Goal: Task Accomplishment & Management: Manage account settings

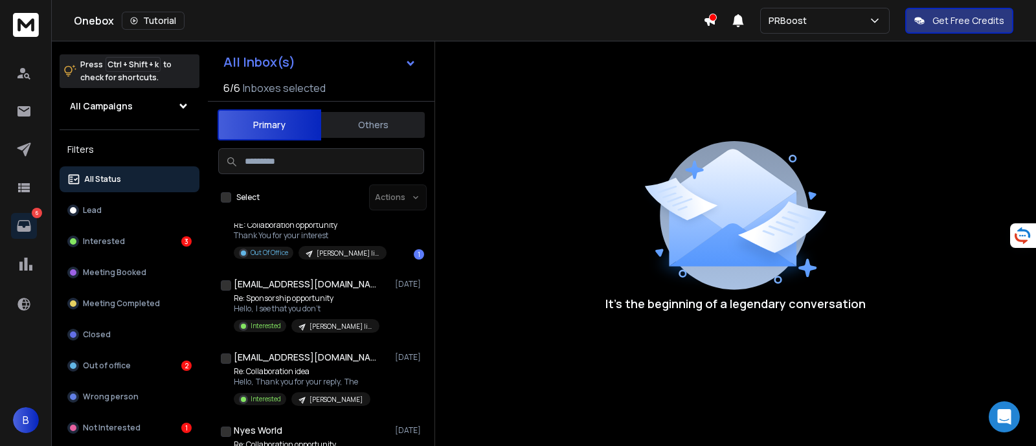
scroll to position [405, 0]
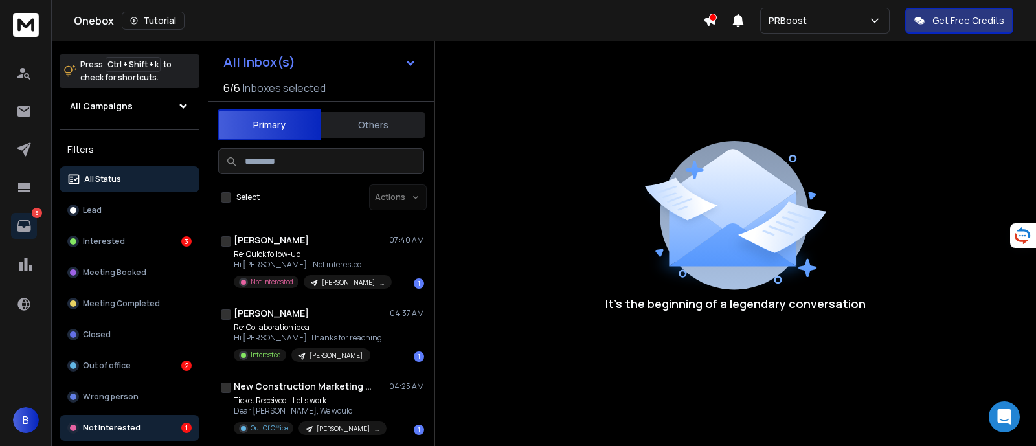
click at [115, 425] on p "Not Interested" at bounding box center [112, 428] width 58 height 10
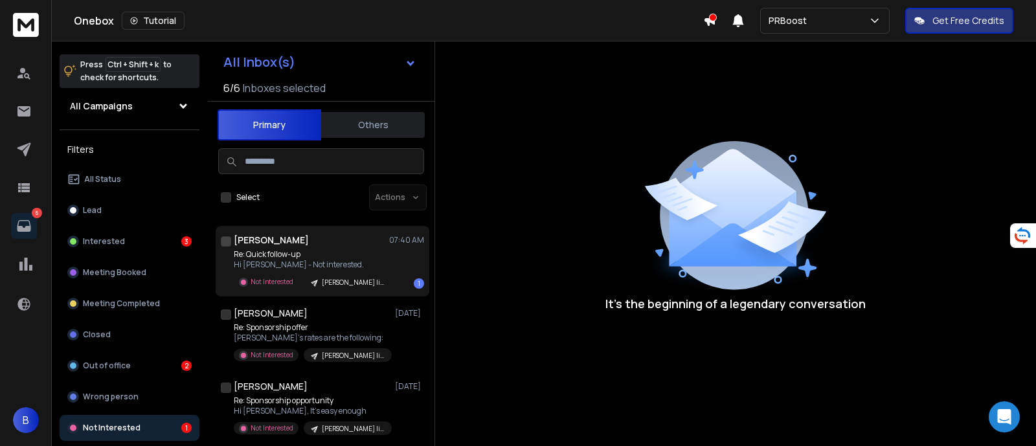
click at [358, 254] on p "Re: Quick follow-up" at bounding box center [311, 254] width 155 height 10
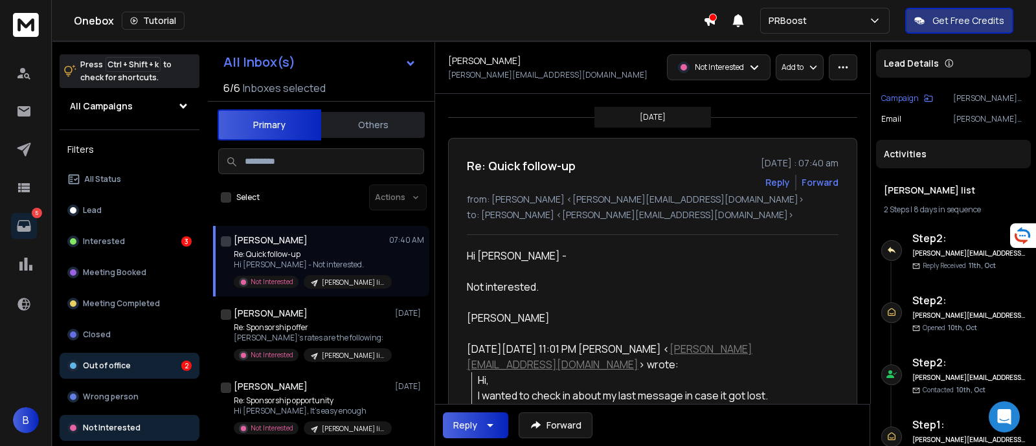
click at [97, 360] on p "Out of office" at bounding box center [107, 365] width 48 height 10
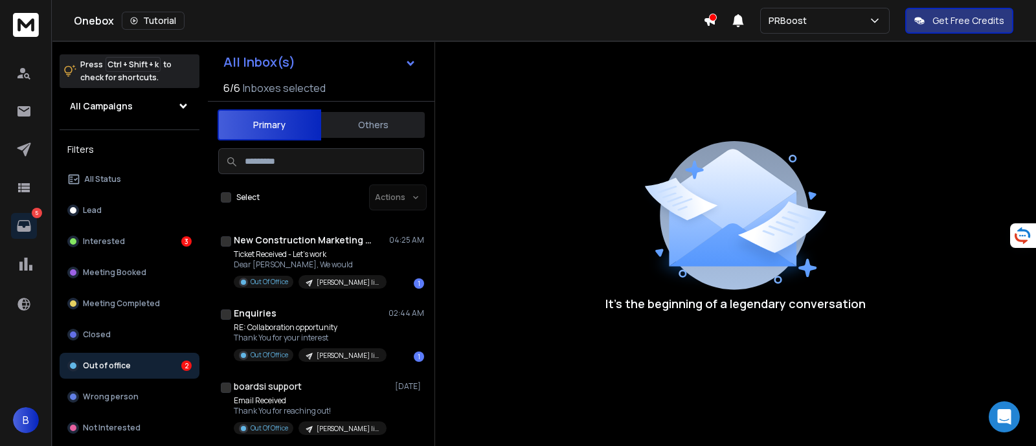
click at [107, 423] on p "Not Interested" at bounding box center [112, 428] width 58 height 10
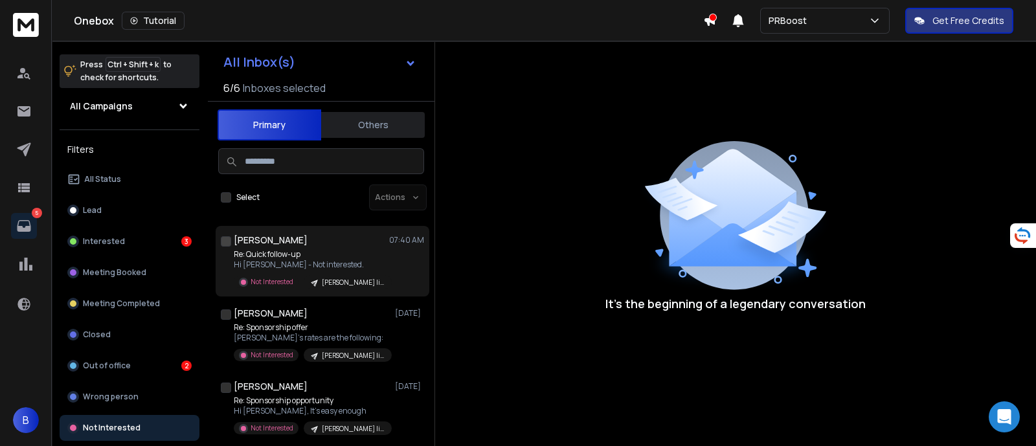
click at [320, 252] on p "Re: Quick follow-up" at bounding box center [311, 254] width 155 height 10
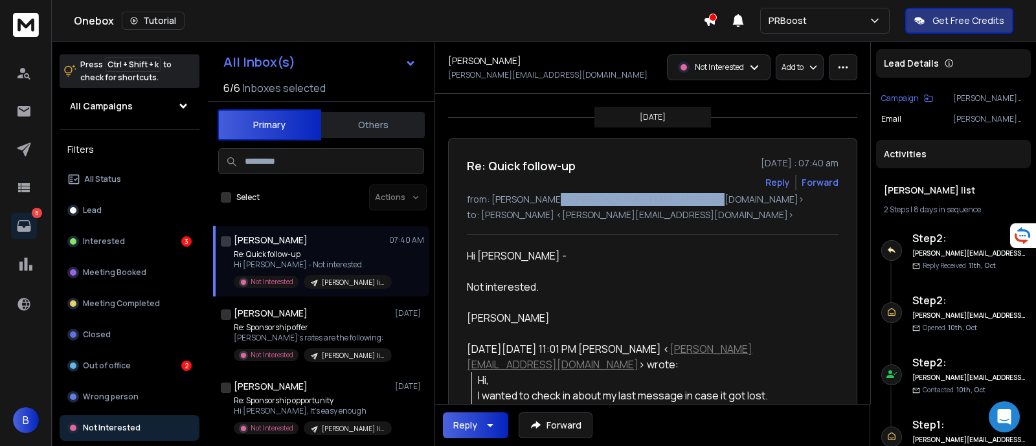
drag, startPoint x: 547, startPoint y: 195, endPoint x: 687, endPoint y: 205, distance: 140.1
click at [687, 205] on p "from: Seth Hymes <seth@digitalcareerblueprint.com>" at bounding box center [652, 199] width 371 height 13
copy p "seth@digitalcareerblueprint.com"
click at [102, 369] on p "Out of office" at bounding box center [107, 365] width 48 height 10
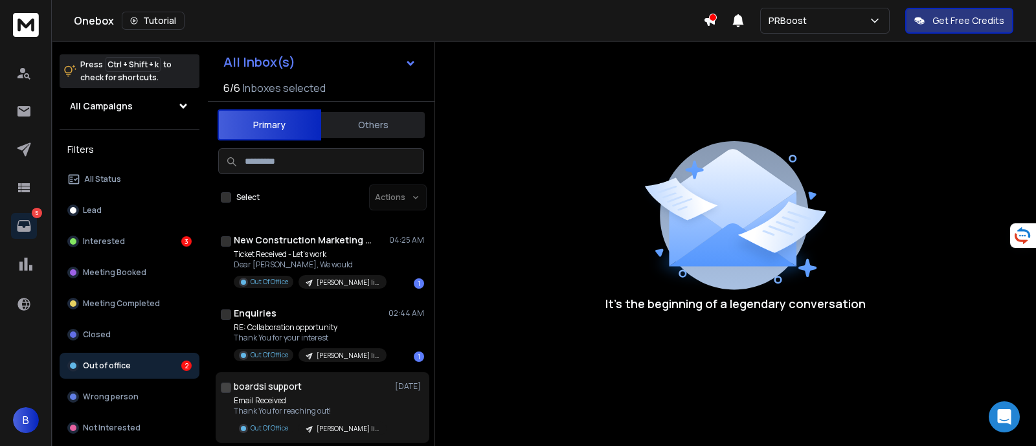
click at [307, 398] on p "Email Received" at bounding box center [310, 400] width 153 height 10
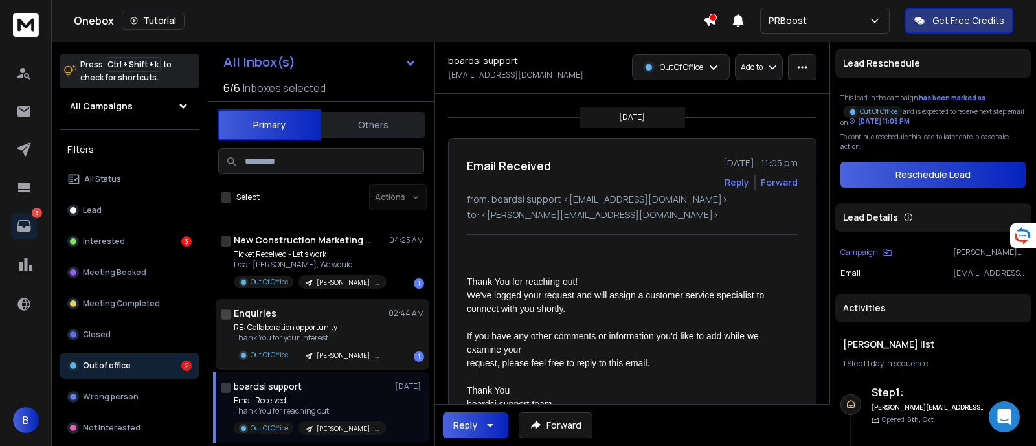
click at [358, 334] on p "Thank You for your interest" at bounding box center [310, 338] width 153 height 10
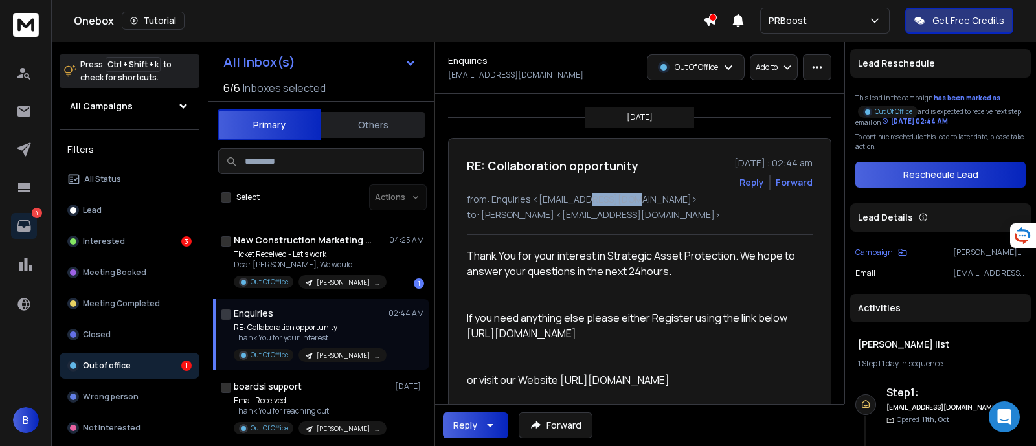
drag, startPoint x: 584, startPoint y: 199, endPoint x: 622, endPoint y: 202, distance: 38.3
click at [622, 202] on p "from: Enquiries <enquiries@sap-legal.co.uk>" at bounding box center [640, 199] width 346 height 13
copy p "sap-legal"
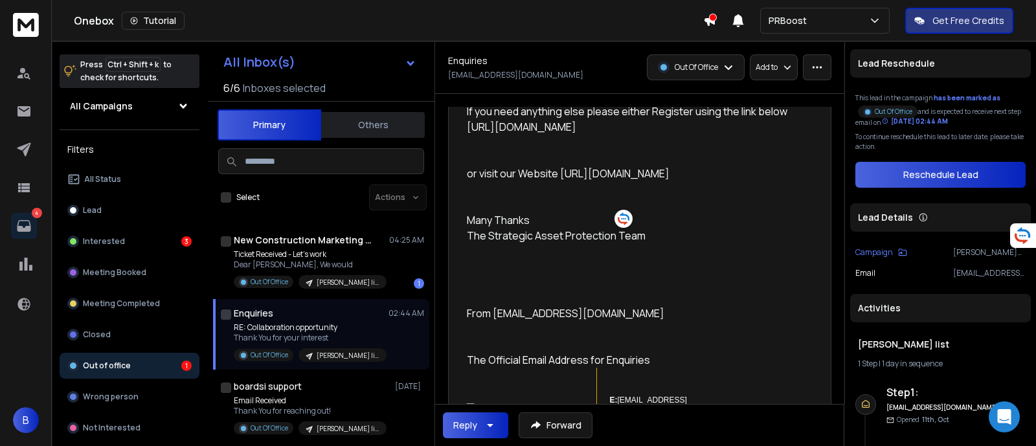
scroll to position [243, 0]
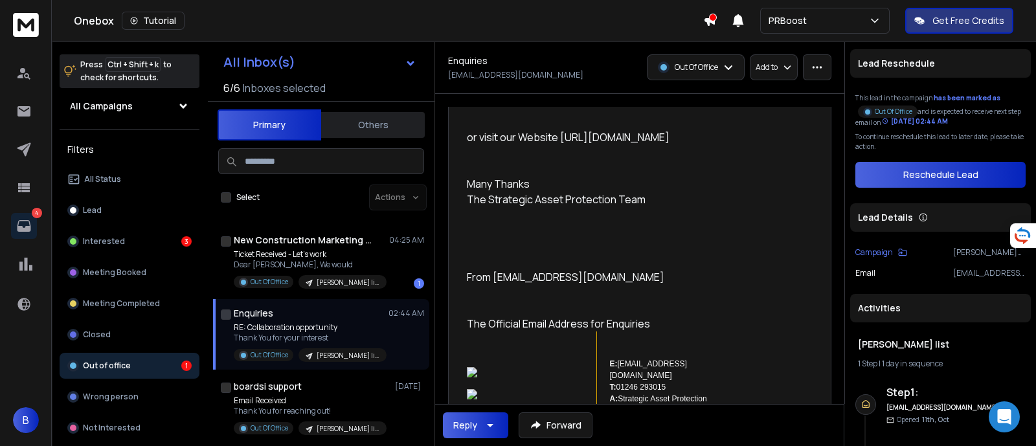
drag, startPoint x: 489, startPoint y: 265, endPoint x: 651, endPoint y: 267, distance: 161.8
copy div "Strategic Asset Protection Team"
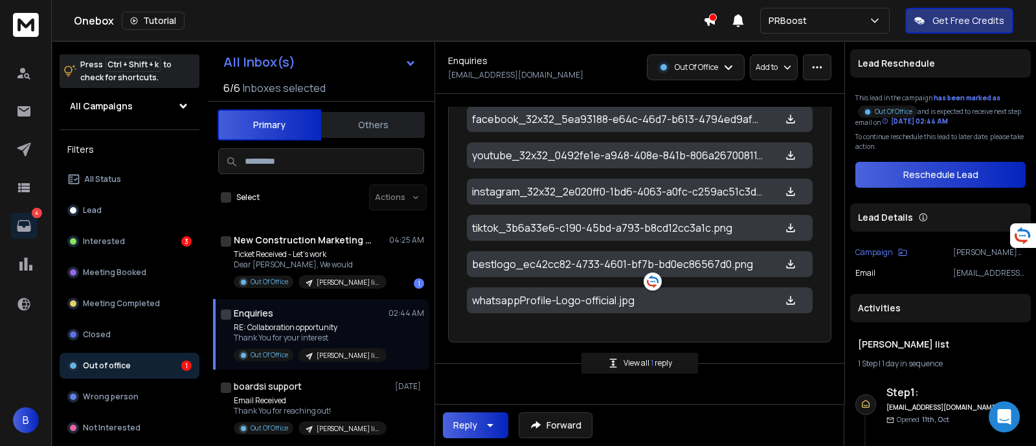
scroll to position [1287, 0]
drag, startPoint x: 636, startPoint y: 153, endPoint x: 605, endPoint y: 153, distance: 30.4
click at [605, 153] on div "youtube_32x32_0492fe1e-a948-408e-841b-806a26700811.png" at bounding box center [617, 156] width 291 height 16
click at [597, 153] on div "youtube_32x32_0492fe1e-a948-408e-841b-806a26700811.png" at bounding box center [617, 156] width 291 height 16
drag, startPoint x: 653, startPoint y: 153, endPoint x: 505, endPoint y: 357, distance: 251.7
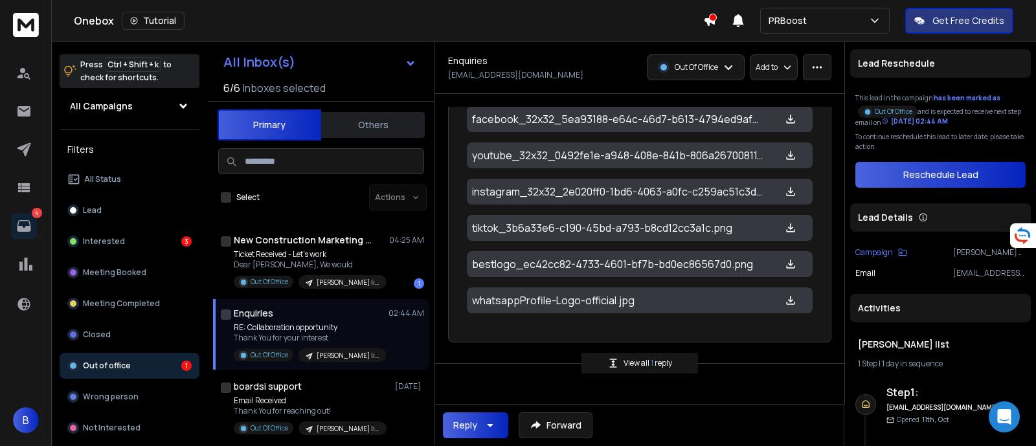
click at [505, 357] on div "View all 1 reply" at bounding box center [639, 363] width 409 height 21
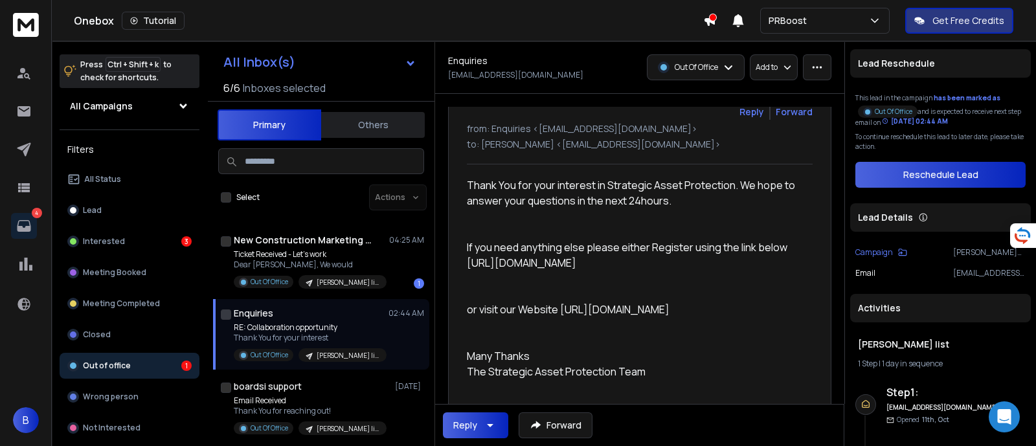
scroll to position [0, 0]
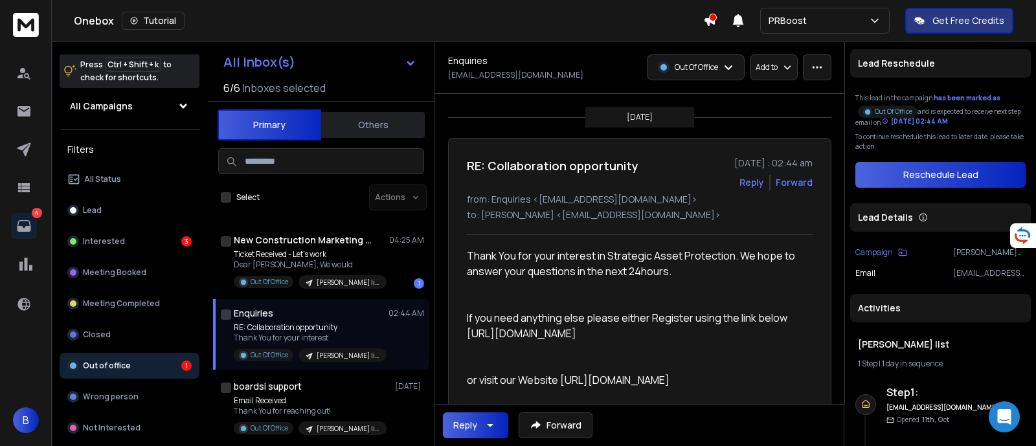
click at [351, 320] on div "Enquiries 02:44 AM RE: Collaboration opportunity Thank You for your interest Ou…" at bounding box center [329, 334] width 190 height 55
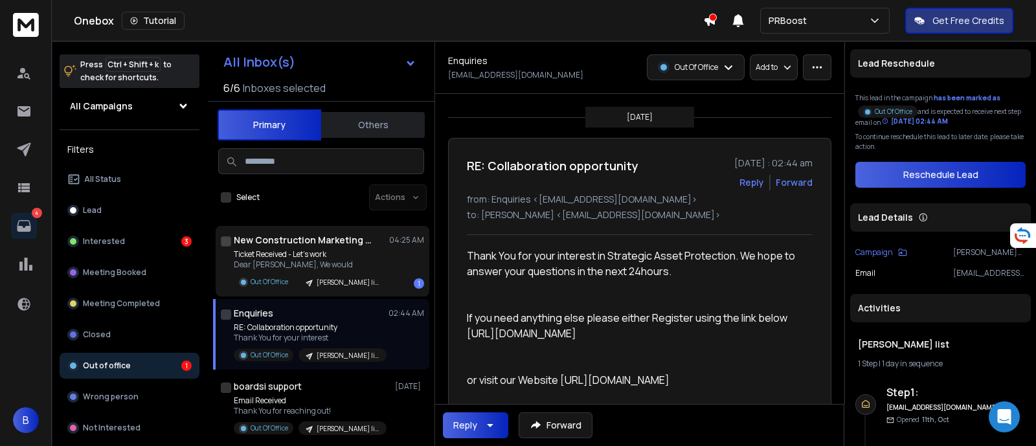
click at [285, 241] on h1 "New Construction Marketing Mastery" at bounding box center [305, 240] width 142 height 13
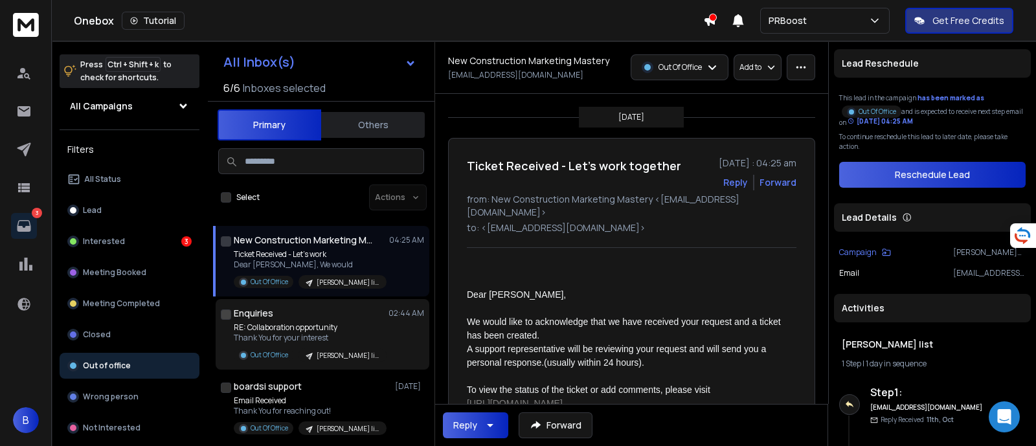
click at [272, 328] on p "RE: Collaboration opportunity" at bounding box center [310, 327] width 153 height 10
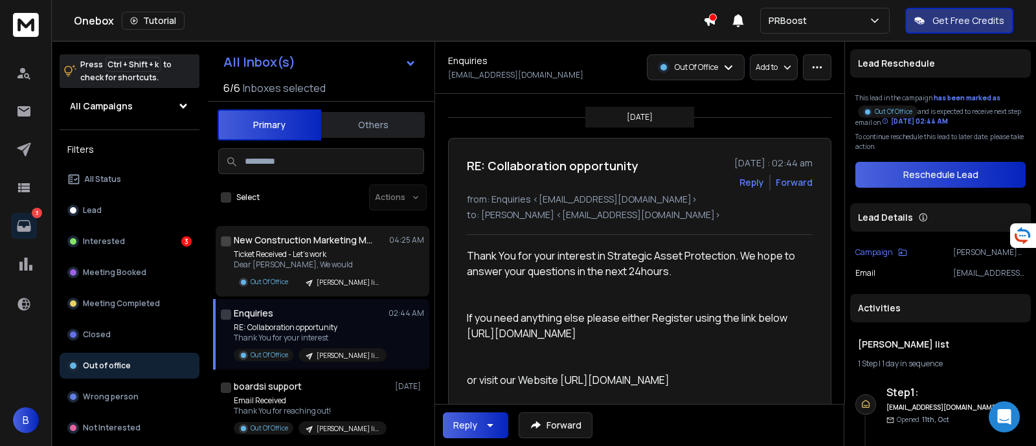
click at [287, 243] on h1 "New Construction Marketing Mastery" at bounding box center [305, 240] width 142 height 13
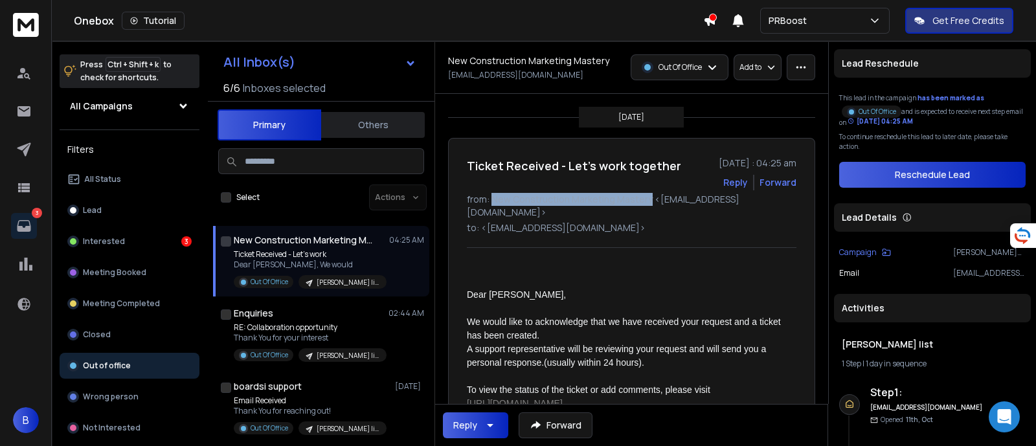
drag, startPoint x: 492, startPoint y: 201, endPoint x: 645, endPoint y: 203, distance: 153.4
click at [645, 203] on p "from: New Construction Marketing Mastery <support@theiconicagent.com>" at bounding box center [631, 206] width 329 height 26
copy p "New Construction Marketing Mastery"
drag, startPoint x: 661, startPoint y: 202, endPoint x: 673, endPoint y: 203, distance: 12.3
click at [673, 203] on p "from: New Construction Marketing Mastery <support@theiconicagent.com>" at bounding box center [631, 206] width 329 height 26
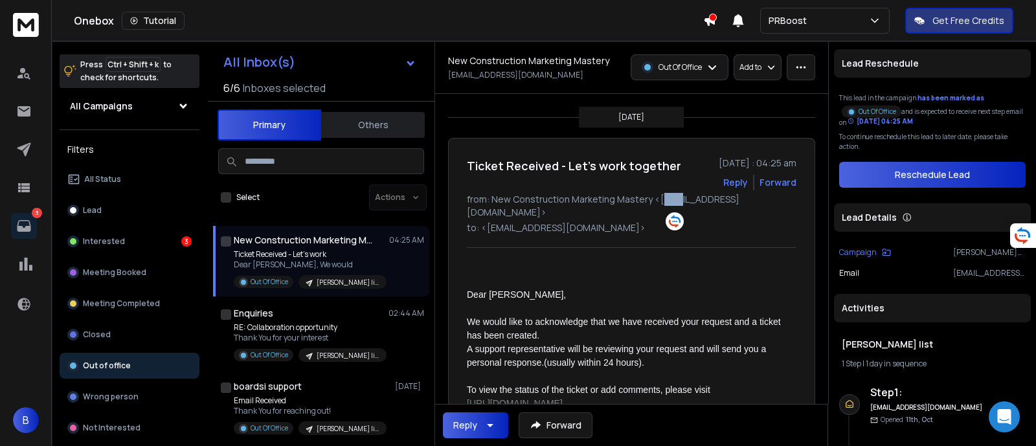
click at [672, 203] on p "from: New Construction Marketing Mastery <support@theiconicagent.com>" at bounding box center [631, 206] width 329 height 26
drag, startPoint x: 654, startPoint y: 202, endPoint x: 777, endPoint y: 203, distance: 123.6
click at [777, 203] on p "from: New Construction Marketing Mastery <support@theiconicagent.com>" at bounding box center [631, 206] width 329 height 26
copy p "support@theiconicagent.com"
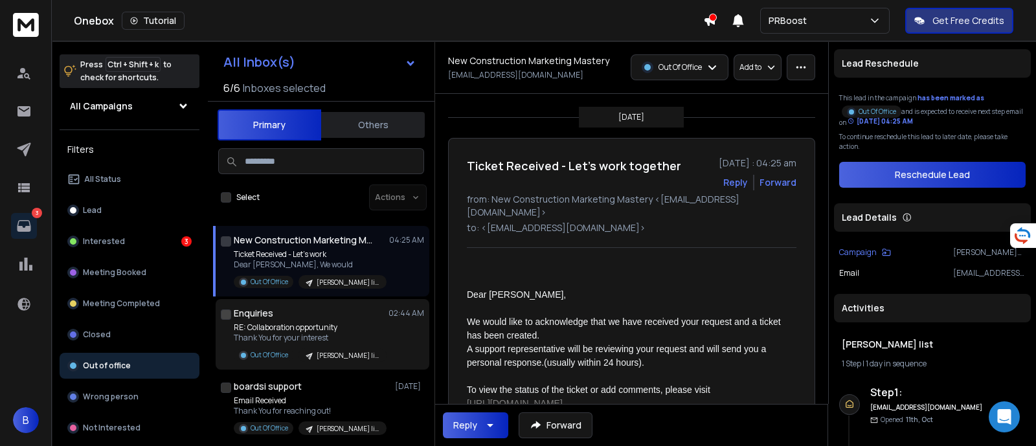
click at [347, 328] on p "RE: Collaboration opportunity" at bounding box center [310, 327] width 153 height 10
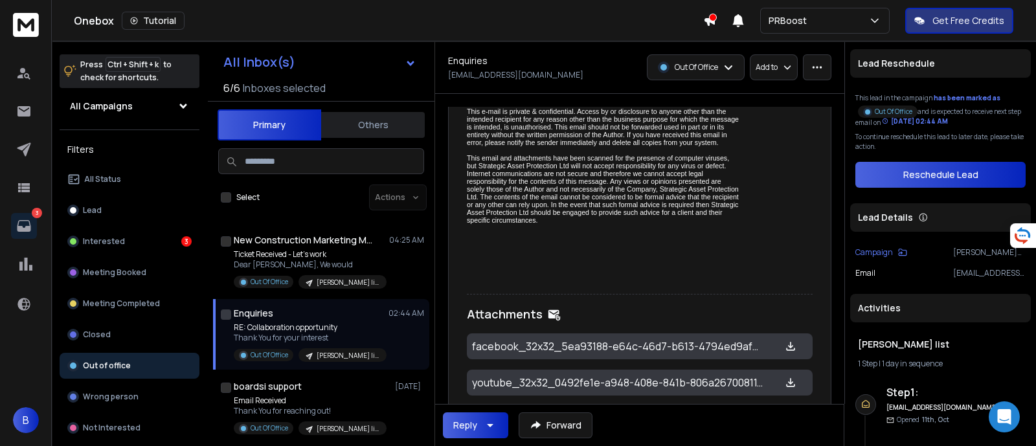
scroll to position [1132, 0]
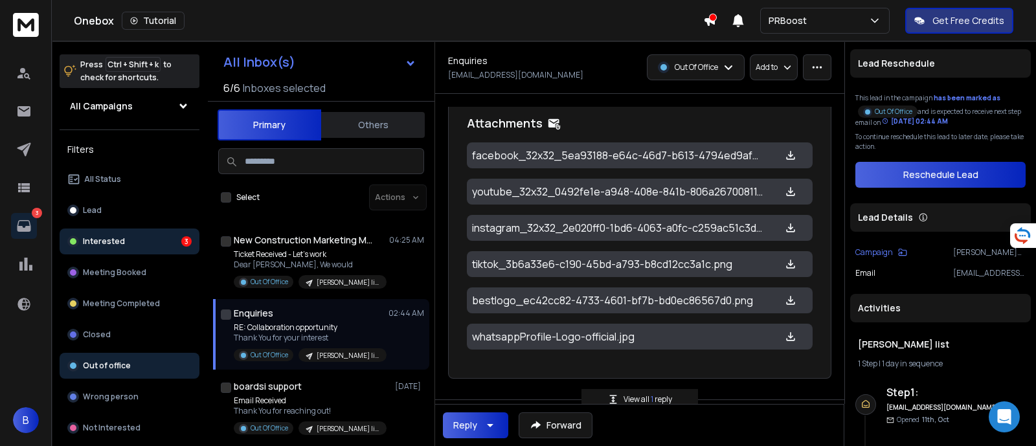
click at [122, 245] on button "Interested 3" at bounding box center [130, 241] width 140 height 26
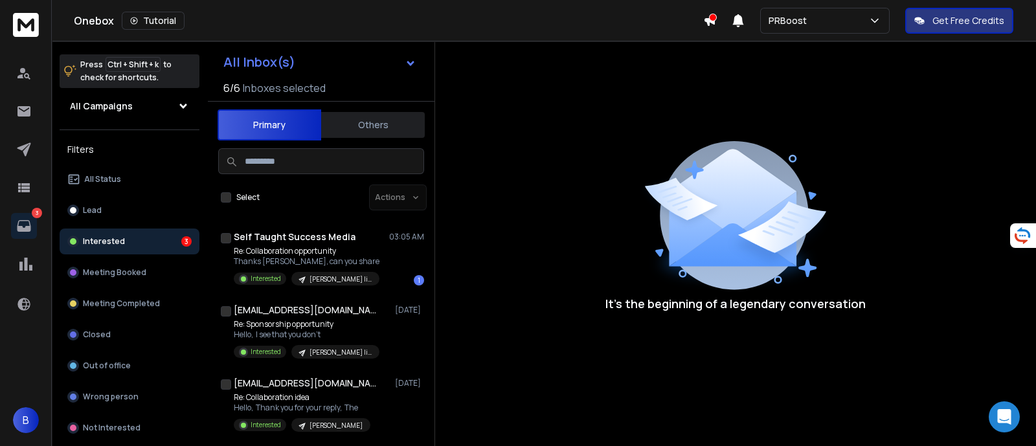
scroll to position [161, 0]
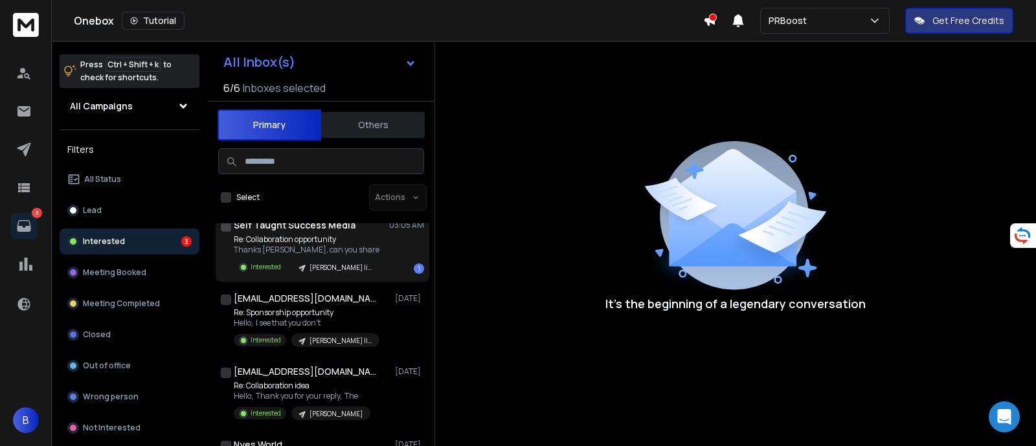
click at [387, 245] on div "Re: Collaboration opportunity Thanks Jacob, can you share Interested Rosemarie …" at bounding box center [329, 253] width 190 height 39
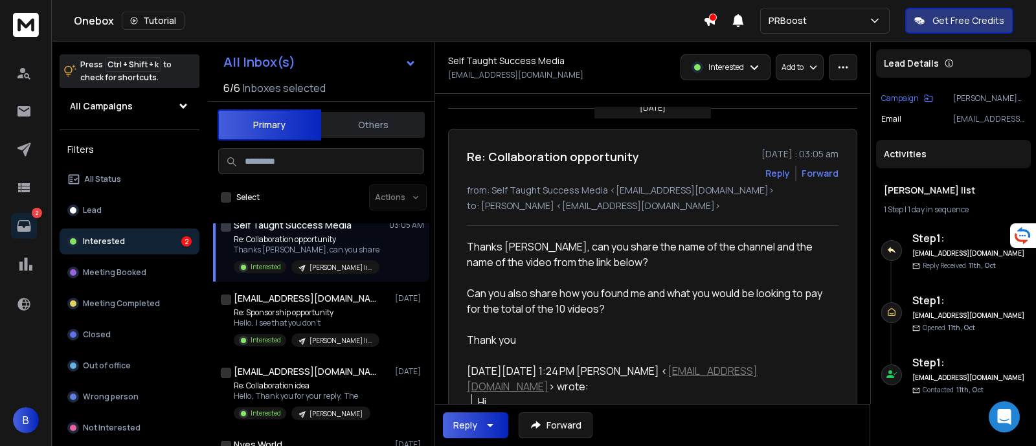
scroll to position [0, 0]
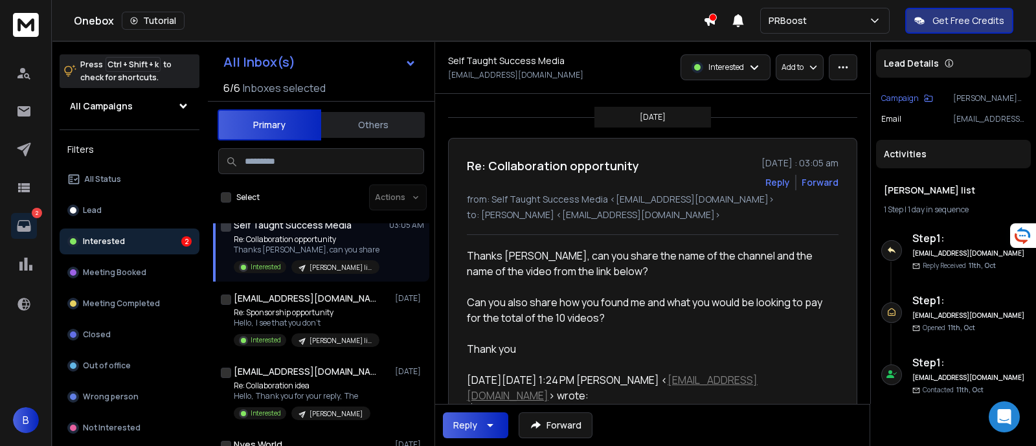
drag, startPoint x: 764, startPoint y: 201, endPoint x: 612, endPoint y: 199, distance: 152.1
click at [612, 199] on p "from: Self Taught Success Media <selftaughtsuccessmedia@gmail.com>" at bounding box center [652, 199] width 371 height 13
copy p "selftaughtsuccessmedia@gmail.com"
click at [557, 179] on div "Re: Collaboration opportunity 11 October 2025 : 03:05 am Reply Forward" at bounding box center [652, 174] width 371 height 34
drag, startPoint x: 492, startPoint y: 201, endPoint x: 602, endPoint y: 198, distance: 110.1
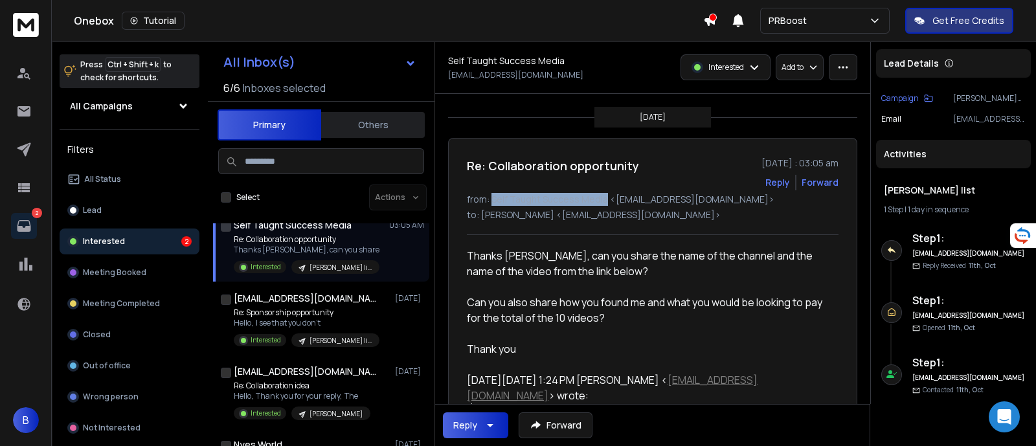
click at [602, 198] on p "from: Self Taught Success Media <selftaughtsuccessmedia@gmail.com>" at bounding box center [652, 199] width 371 height 13
copy p "Self Taught Success Media"
click at [638, 273] on div "Thanks Jacob, can you share the name of the channel and the name of the video f…" at bounding box center [647, 263] width 361 height 31
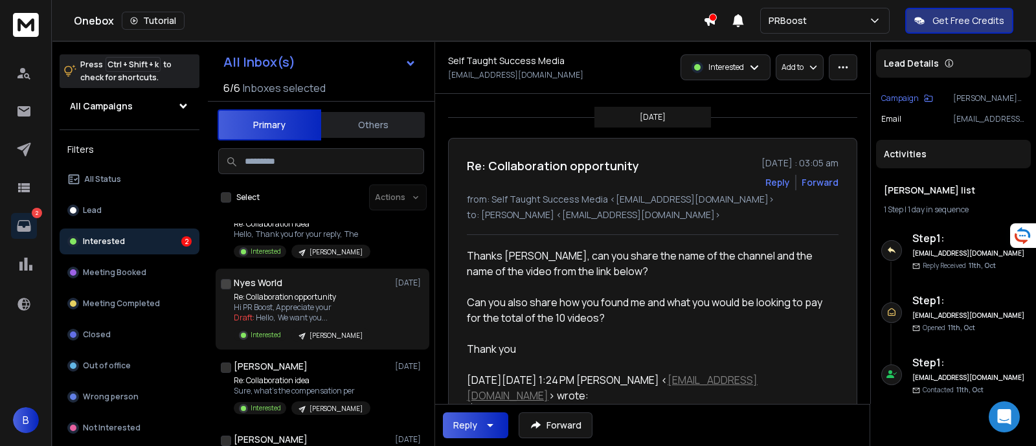
scroll to position [243, 0]
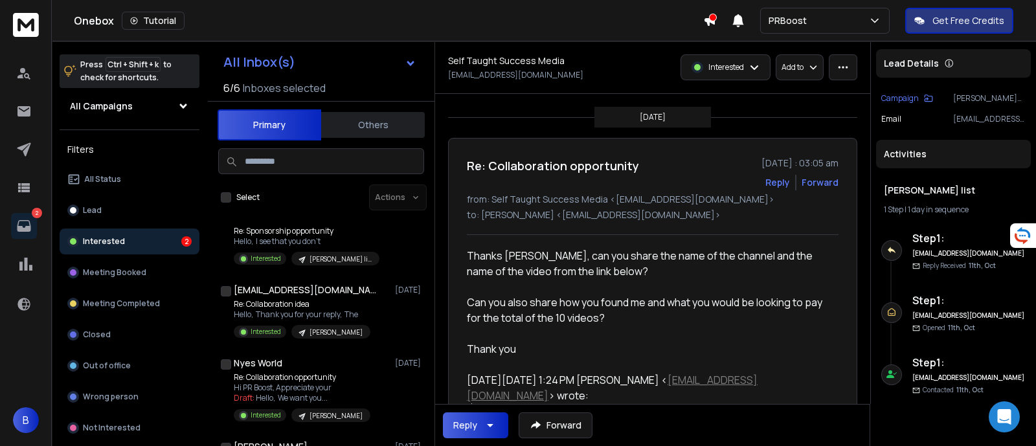
click at [585, 37] on div "Onebox Tutorial PRBoost Get Free Credits" at bounding box center [518, 20] width 1036 height 41
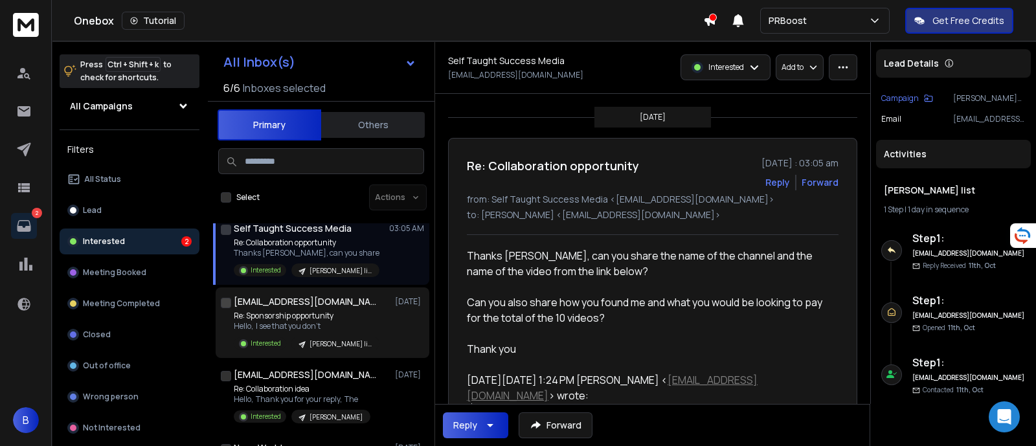
scroll to position [80, 0]
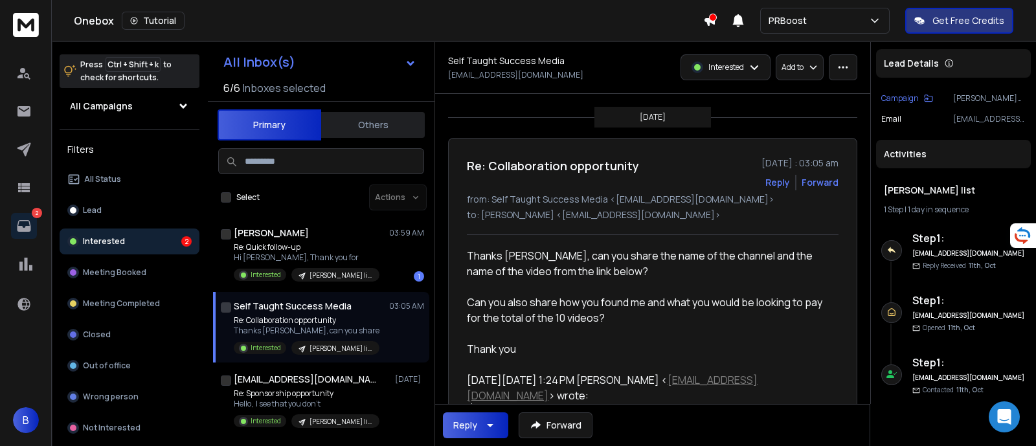
click at [350, 326] on p "Thanks [PERSON_NAME], can you share" at bounding box center [307, 331] width 146 height 10
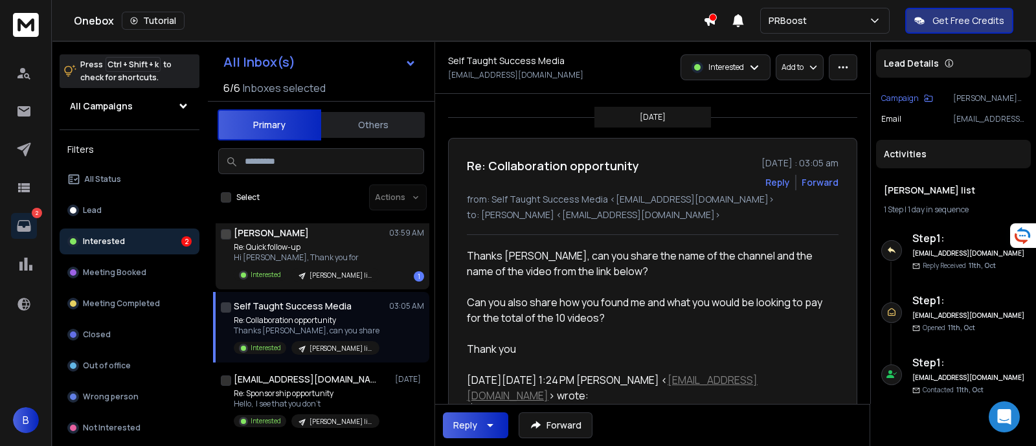
click at [315, 265] on div "Re: Quick follow-up Hi Jacob, Thank you for Interested Rosemarie list" at bounding box center [307, 261] width 146 height 39
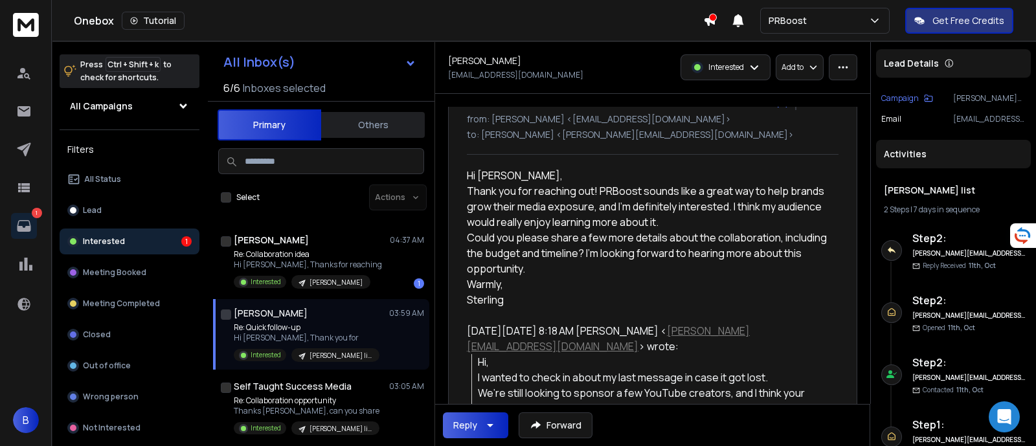
scroll to position [0, 0]
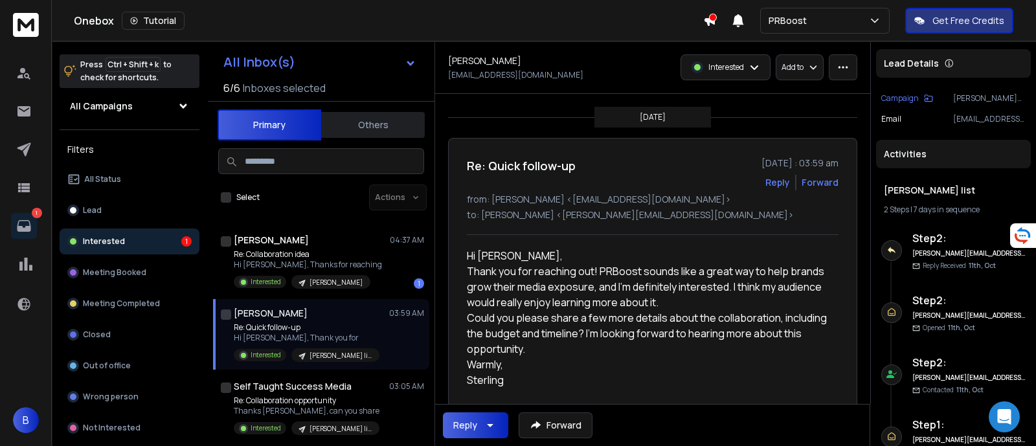
drag, startPoint x: 564, startPoint y: 195, endPoint x: 705, endPoint y: 203, distance: 142.0
click at [705, 203] on p "from: Sterling Eunson <contact@cactusladycreation.com>" at bounding box center [652, 199] width 371 height 13
copy p "contact@cactusladycreation.com"
drag, startPoint x: 553, startPoint y: 200, endPoint x: 491, endPoint y: 202, distance: 62.8
click at [491, 202] on p "from: Sterling Eunson <contact@cactusladycreation.com>" at bounding box center [652, 199] width 371 height 13
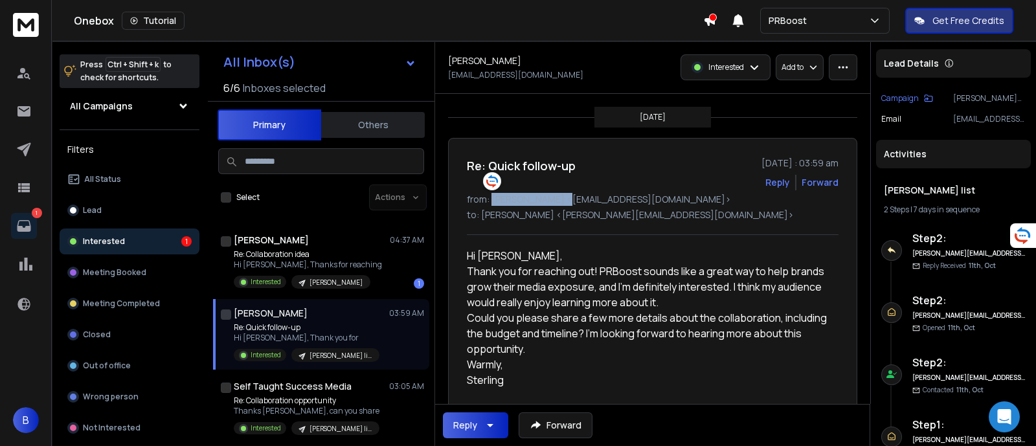
copy p "[PERSON_NAME]"
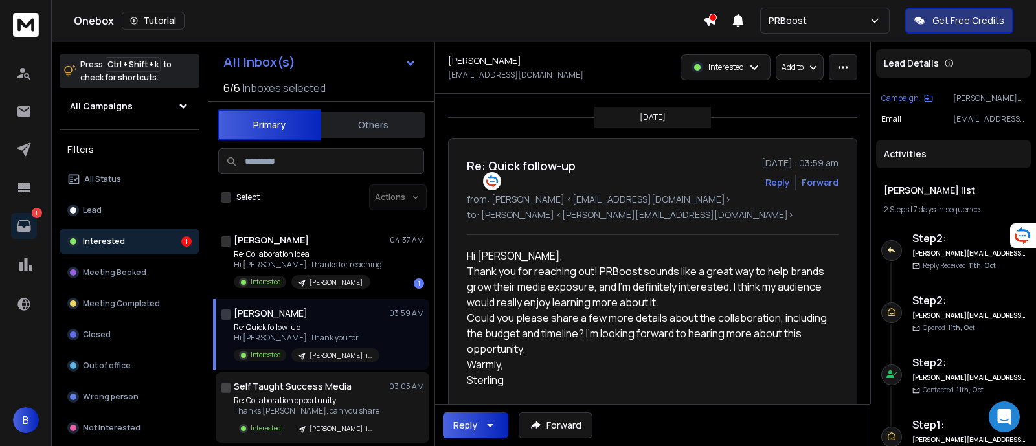
click at [372, 413] on div "Re: Collaboration opportunity Thanks Jacob, can you share Interested Rosemarie …" at bounding box center [329, 414] width 190 height 39
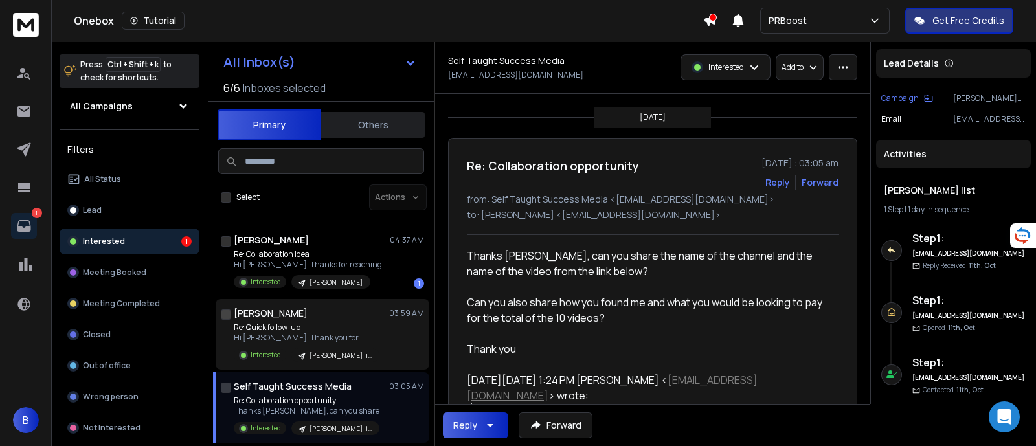
click at [285, 319] on h1 "[PERSON_NAME]" at bounding box center [271, 313] width 74 height 13
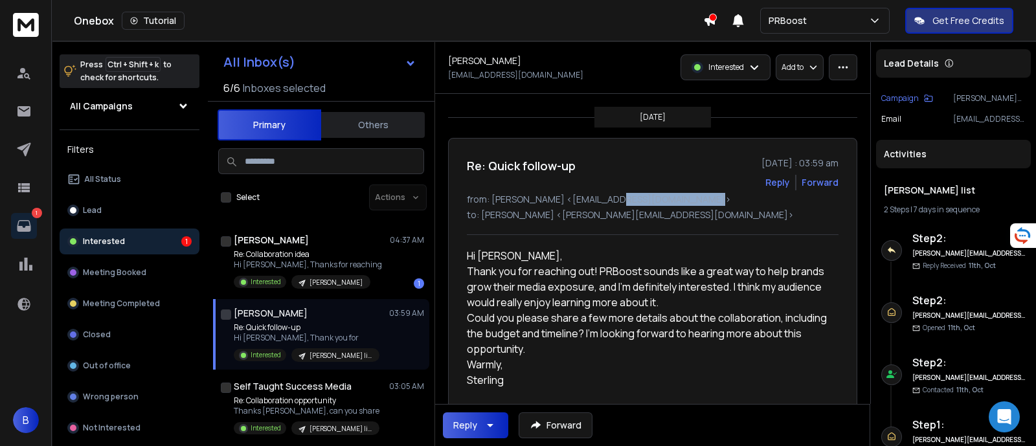
drag, startPoint x: 606, startPoint y: 199, endPoint x: 686, endPoint y: 199, distance: 80.3
click at [686, 199] on p "from: Sterling Eunson <contact@cactusladycreation.com>" at bounding box center [652, 199] width 371 height 13
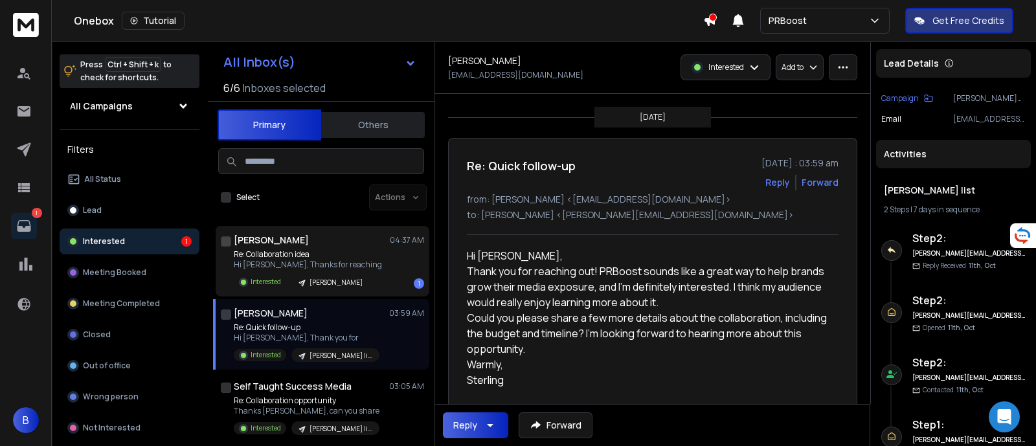
click at [313, 240] on div "Meera Tamboli 04:37 AM" at bounding box center [329, 240] width 190 height 13
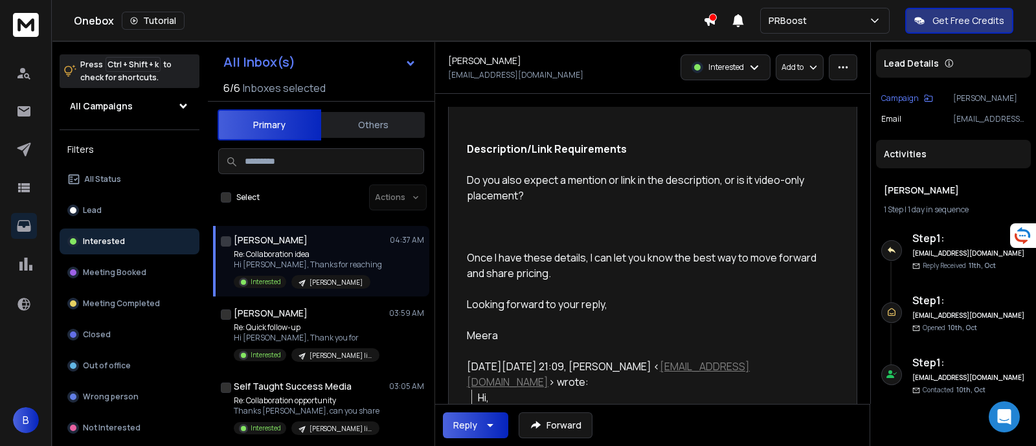
scroll to position [890, 0]
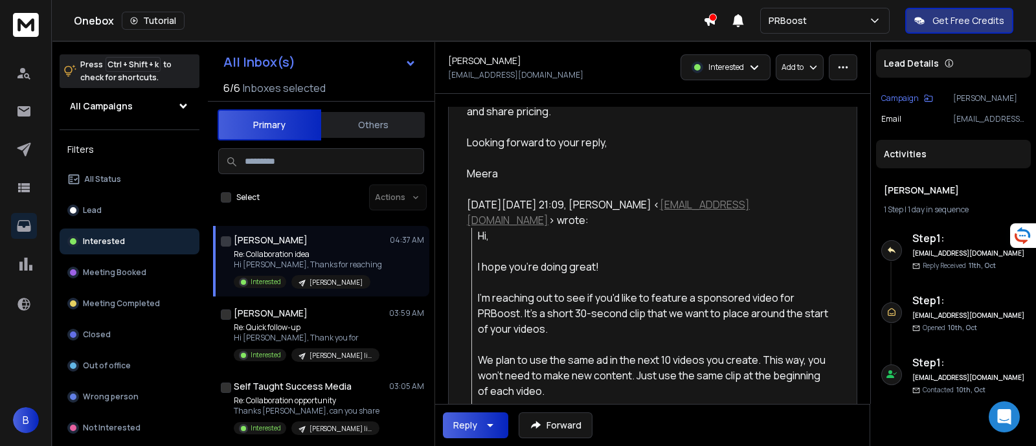
click at [735, 63] on p "Interested" at bounding box center [726, 67] width 36 height 10
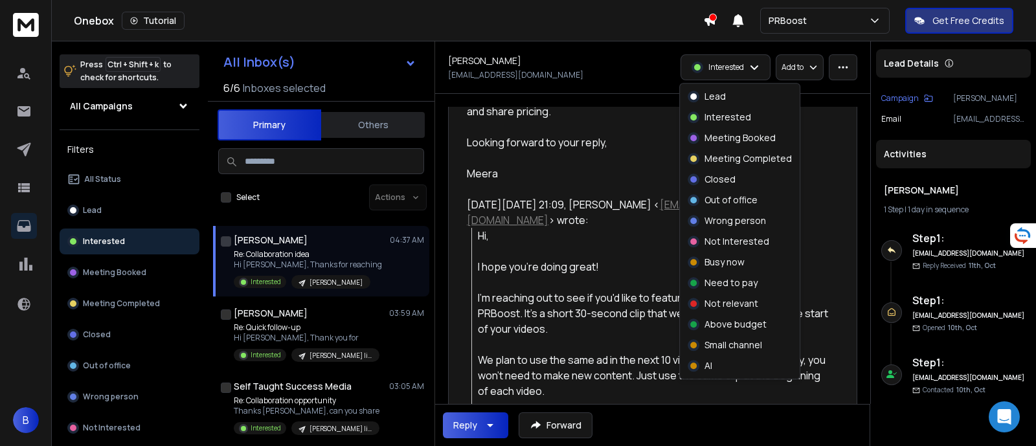
click at [735, 63] on p "Interested" at bounding box center [726, 67] width 36 height 10
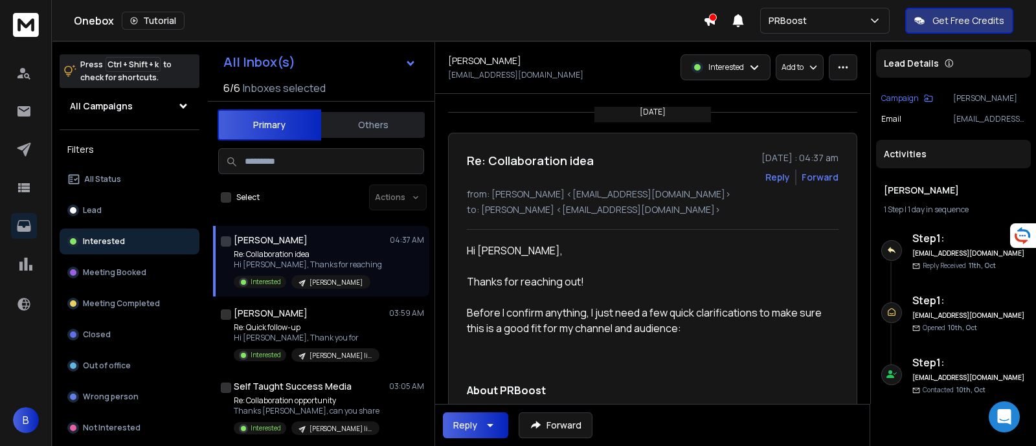
scroll to position [0, 0]
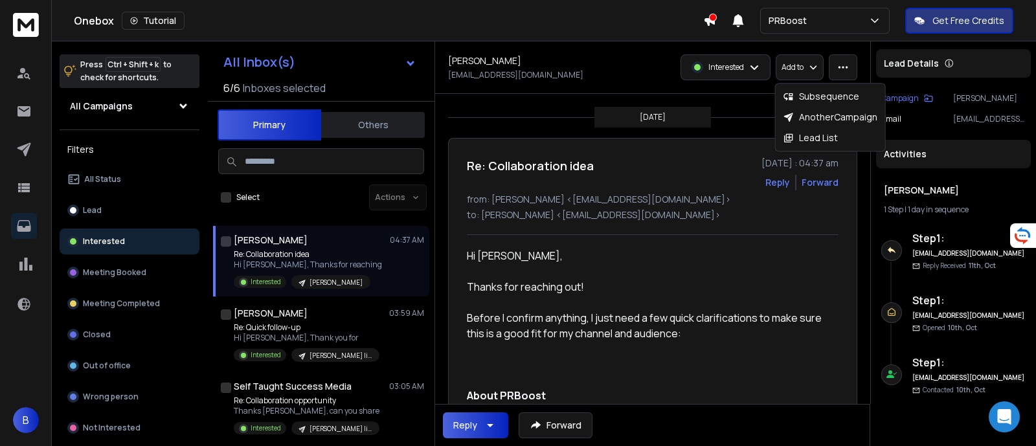
click at [803, 68] on p "Add to" at bounding box center [792, 67] width 22 height 10
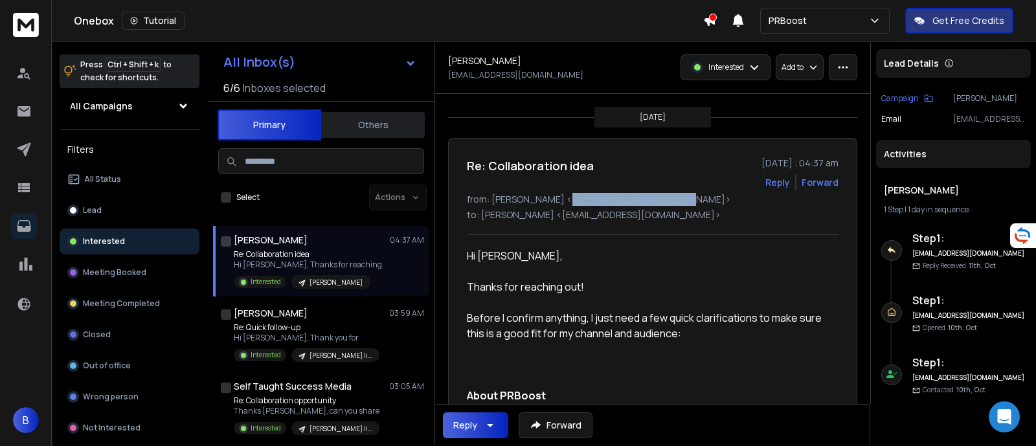
drag, startPoint x: 557, startPoint y: 199, endPoint x: 670, endPoint y: 195, distance: 112.7
click at [670, 195] on p "from: Meera Tamboli <myjourney1105@gmail.com>" at bounding box center [652, 199] width 371 height 13
drag, startPoint x: 492, startPoint y: 201, endPoint x: 549, endPoint y: 201, distance: 57.0
click at [549, 201] on p "from: Meera Tamboli <myjourney1105@gmail.com>" at bounding box center [652, 199] width 371 height 13
click at [724, 283] on p "Thanks for reaching out!" at bounding box center [647, 287] width 361 height 16
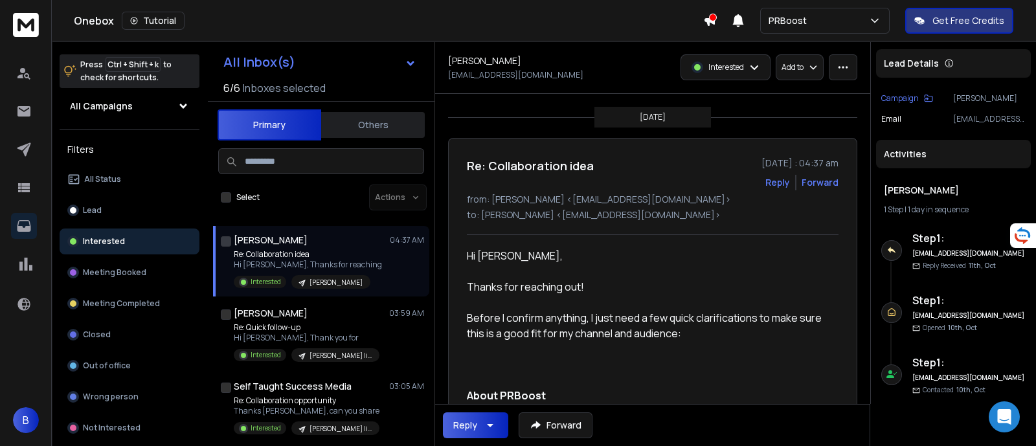
click at [595, 23] on div "Onebox Tutorial" at bounding box center [388, 21] width 629 height 18
click at [618, 23] on div "Onebox Tutorial" at bounding box center [388, 21] width 629 height 18
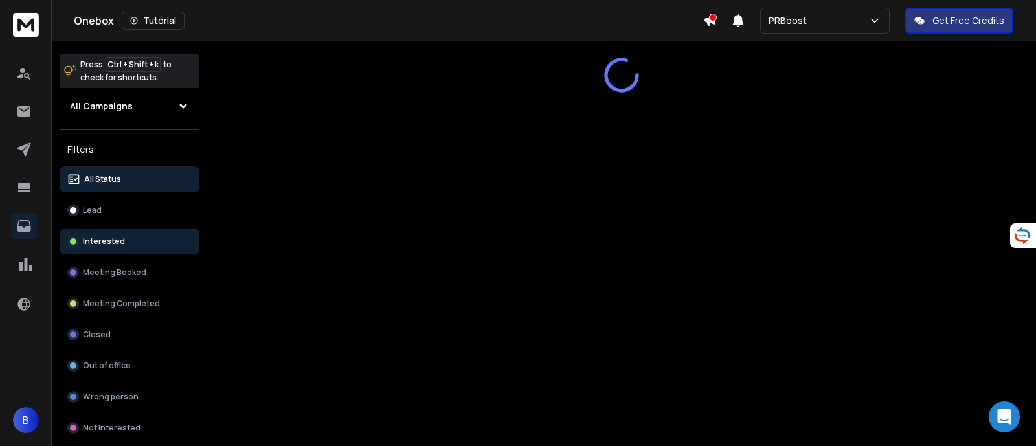
click at [94, 236] on p "Interested" at bounding box center [104, 241] width 42 height 10
